Goal: Task Accomplishment & Management: Manage account settings

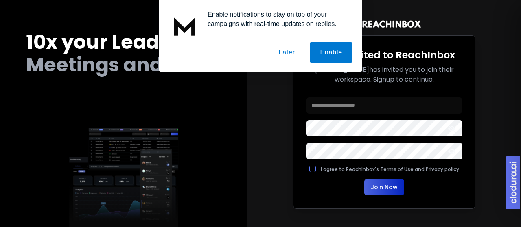
click at [286, 55] on button "Later" at bounding box center [286, 52] width 37 height 20
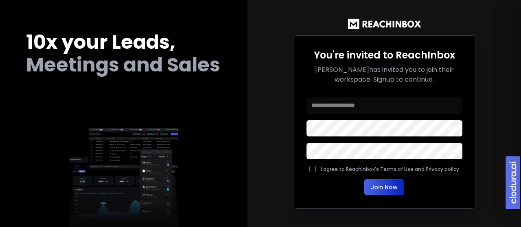
click at [455, 151] on icon at bounding box center [451, 151] width 7 height 5
click at [313, 170] on button "I agree to ReachInbox's Terms of Use and Privacy policy" at bounding box center [312, 169] width 7 height 7
click at [385, 188] on button "Join Now" at bounding box center [384, 187] width 40 height 16
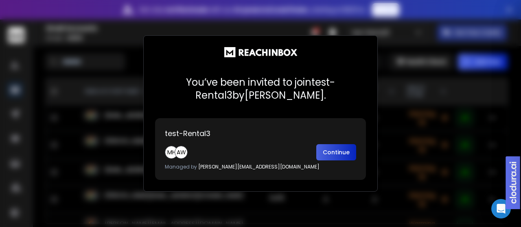
click at [193, 133] on p "test-Rental3" at bounding box center [260, 133] width 191 height 11
click at [211, 132] on p "test-Rental3" at bounding box center [260, 133] width 191 height 11
click at [330, 152] on button "Continue" at bounding box center [336, 152] width 40 height 16
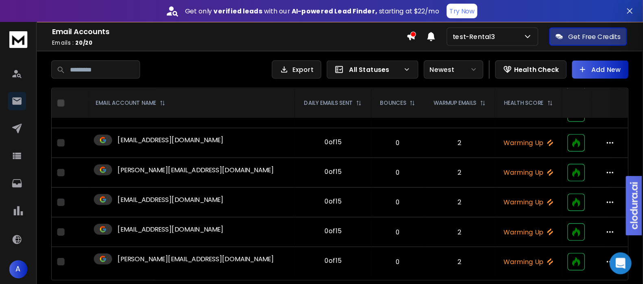
scroll to position [358, 0]
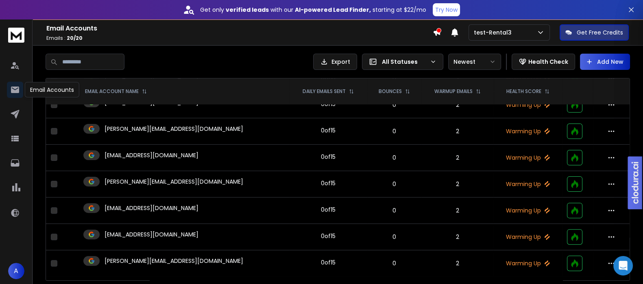
click at [10, 88] on icon at bounding box center [15, 90] width 10 height 10
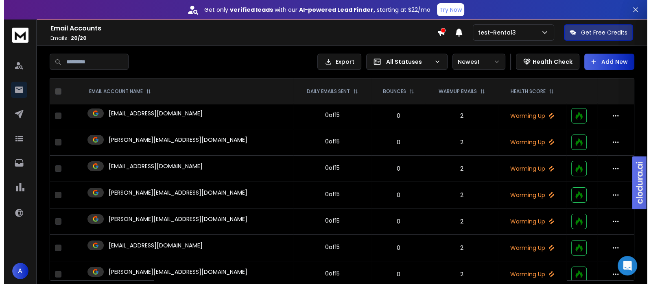
scroll to position [0, 0]
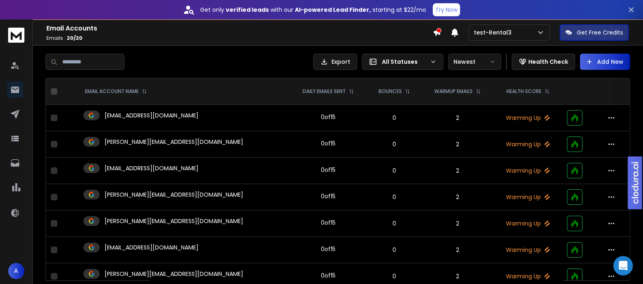
click at [142, 114] on p "afshana@cert-scope.com" at bounding box center [152, 116] width 94 height 8
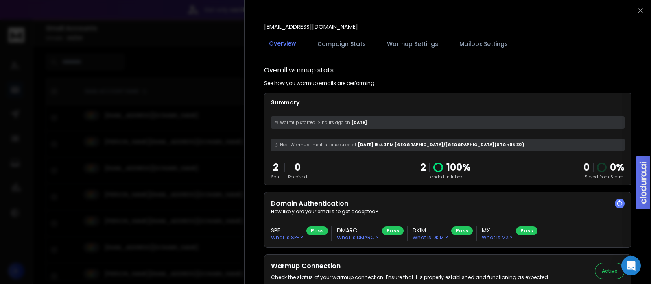
click at [335, 43] on button "Campaign Stats" at bounding box center [342, 44] width 58 height 18
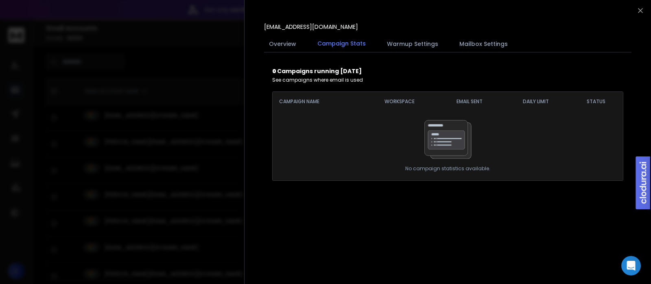
click at [287, 42] on button "Overview" at bounding box center [282, 44] width 37 height 18
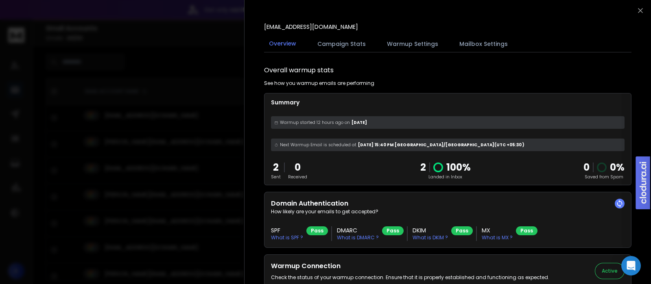
click at [487, 39] on button "Mailbox Settings" at bounding box center [484, 44] width 58 height 18
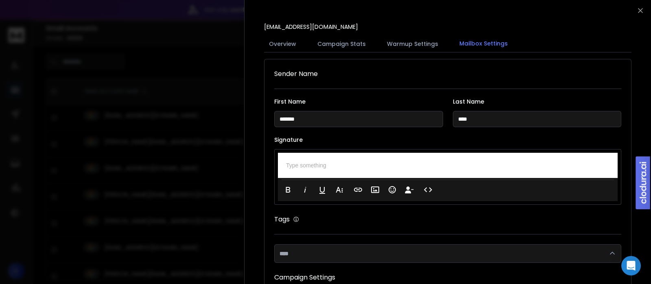
drag, startPoint x: 476, startPoint y: 117, endPoint x: 452, endPoint y: 115, distance: 24.5
click at [453, 115] on input "****" at bounding box center [537, 119] width 169 height 16
click at [496, 96] on div "Sender Name First Name ******* Last Name **** Signature Type something Clear Fo…" at bounding box center [447, 262] width 367 height 406
drag, startPoint x: 479, startPoint y: 117, endPoint x: 443, endPoint y: 115, distance: 36.3
click at [443, 115] on div "First Name ******* Last Name ****" at bounding box center [447, 113] width 347 height 28
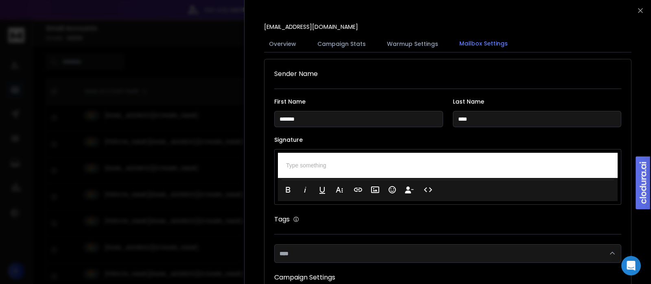
click at [521, 90] on div "Sender Name First Name ******* Last Name **** Signature Type something Clear Fo…" at bounding box center [447, 262] width 367 height 406
click at [521, 10] on icon "button" at bounding box center [640, 11] width 8 height 8
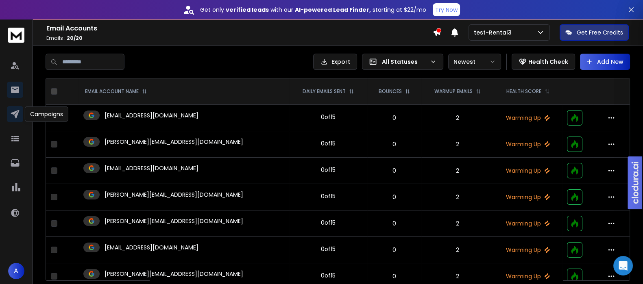
click at [15, 110] on icon at bounding box center [15, 114] width 10 height 10
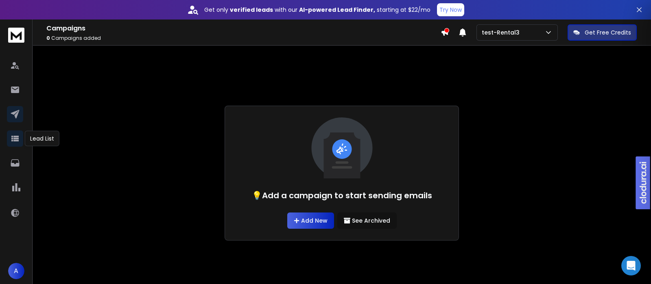
click at [10, 131] on link at bounding box center [15, 139] width 16 height 16
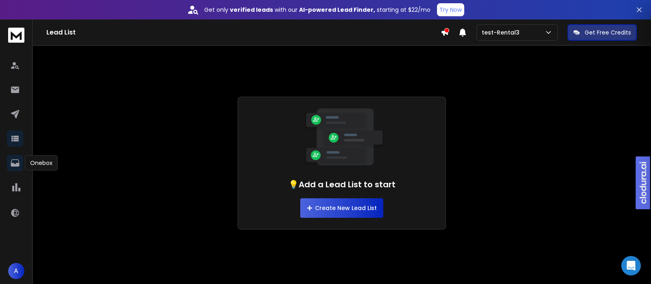
click at [17, 162] on icon at bounding box center [15, 163] width 10 height 10
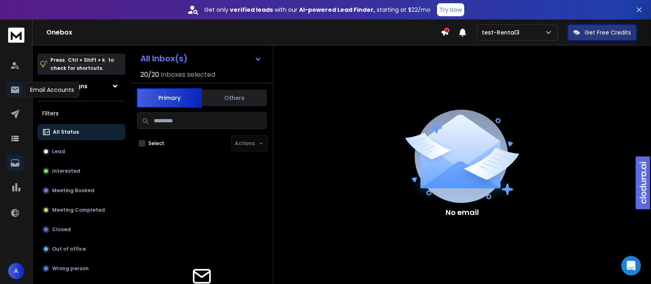
click at [14, 92] on icon at bounding box center [15, 90] width 8 height 7
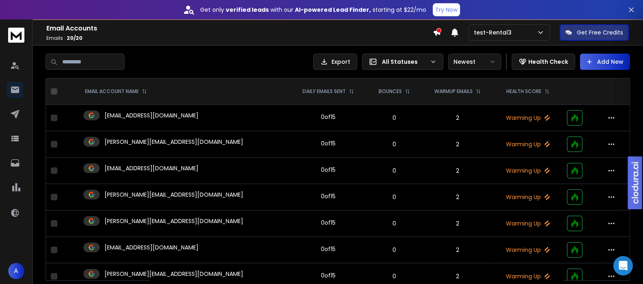
click at [521, 62] on button "Add New" at bounding box center [605, 62] width 50 height 16
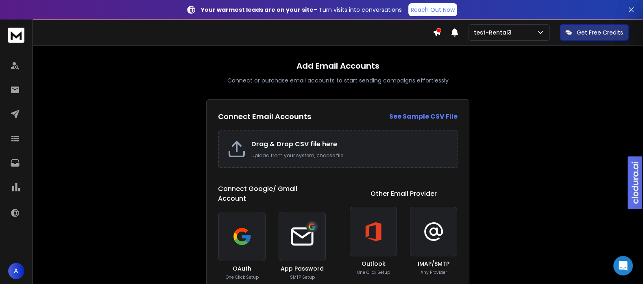
scroll to position [14, 0]
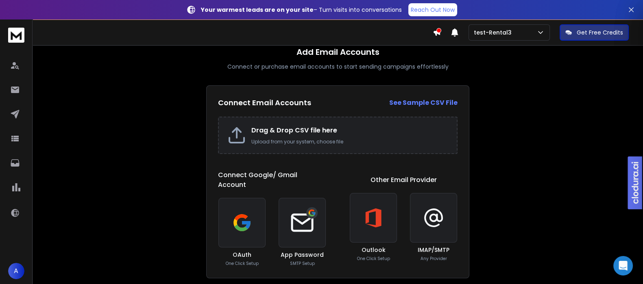
click at [174, 119] on div "Add Email Accounts Connect or purchase email accounts to start sending campaign…" at bounding box center [338, 170] width 611 height 249
